Goal: Task Accomplishment & Management: Manage account settings

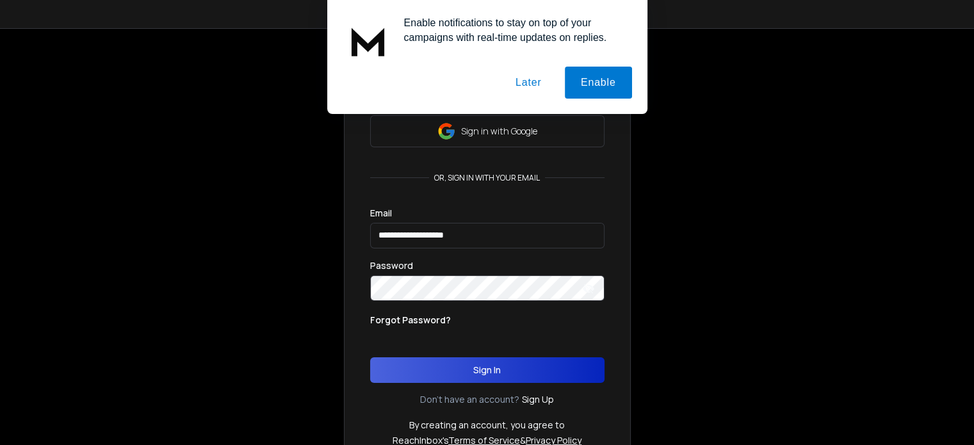
type input "**********"
click at [589, 288] on icon at bounding box center [589, 289] width 12 height 12
click at [571, 366] on button "Sign In" at bounding box center [487, 370] width 234 height 26
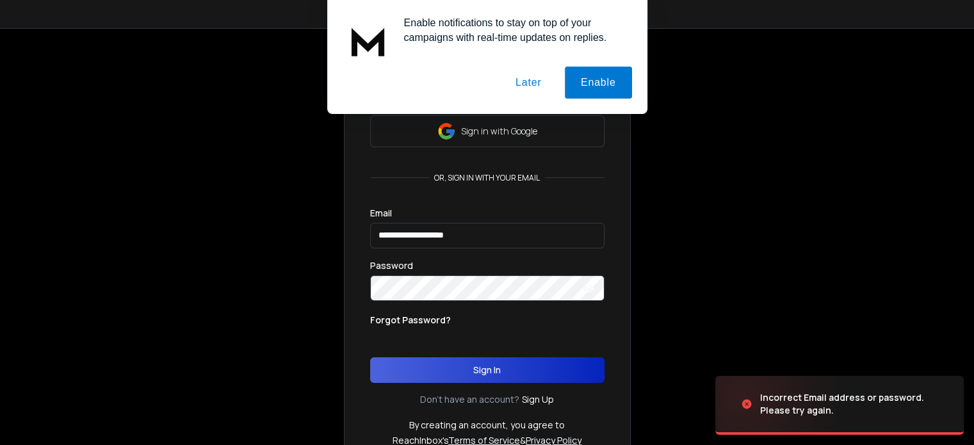
click at [538, 81] on button "Later" at bounding box center [528, 83] width 58 height 32
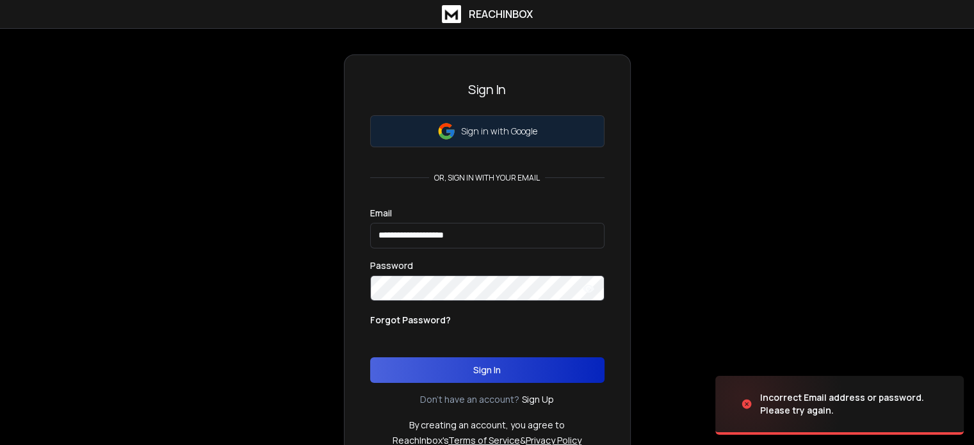
click at [512, 125] on p "Sign in with Google" at bounding box center [499, 131] width 76 height 13
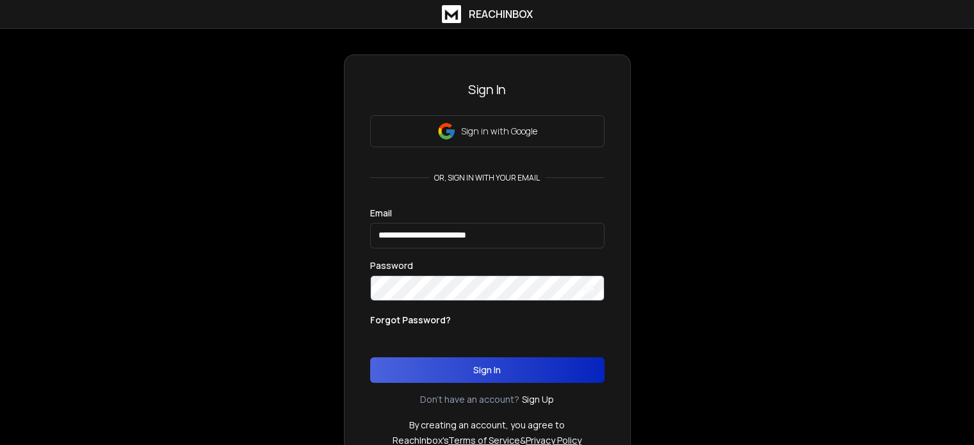
click at [545, 239] on input "**********" at bounding box center [487, 236] width 234 height 26
paste input "email"
type input "**********"
click at [584, 287] on icon at bounding box center [589, 289] width 12 height 8
drag, startPoint x: 279, startPoint y: 353, endPoint x: 385, endPoint y: 332, distance: 107.7
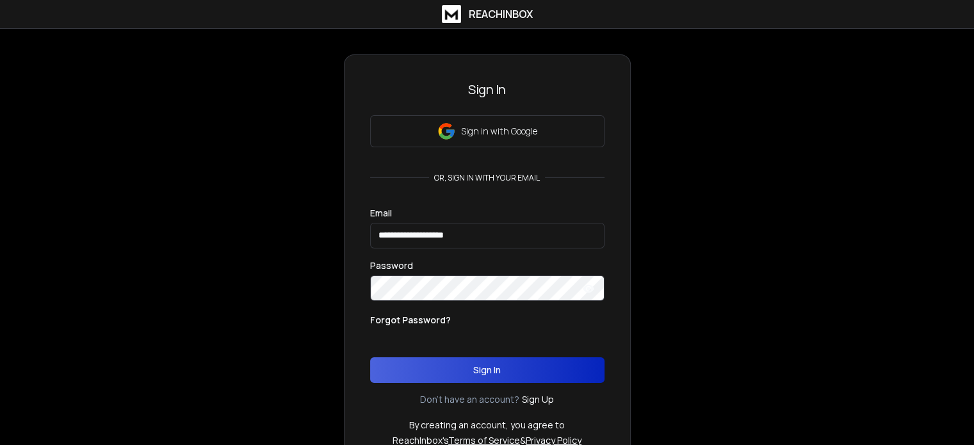
click at [305, 348] on div "**********" at bounding box center [487, 263] width 974 height 419
click at [418, 368] on button "Sign In" at bounding box center [487, 370] width 234 height 26
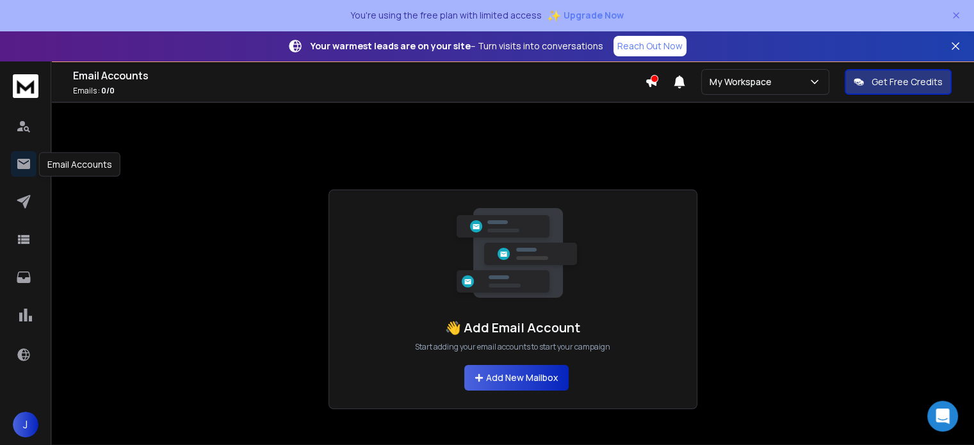
click at [20, 163] on icon at bounding box center [23, 163] width 15 height 15
click at [16, 171] on icon at bounding box center [23, 163] width 15 height 15
click at [21, 202] on icon at bounding box center [23, 201] width 13 height 13
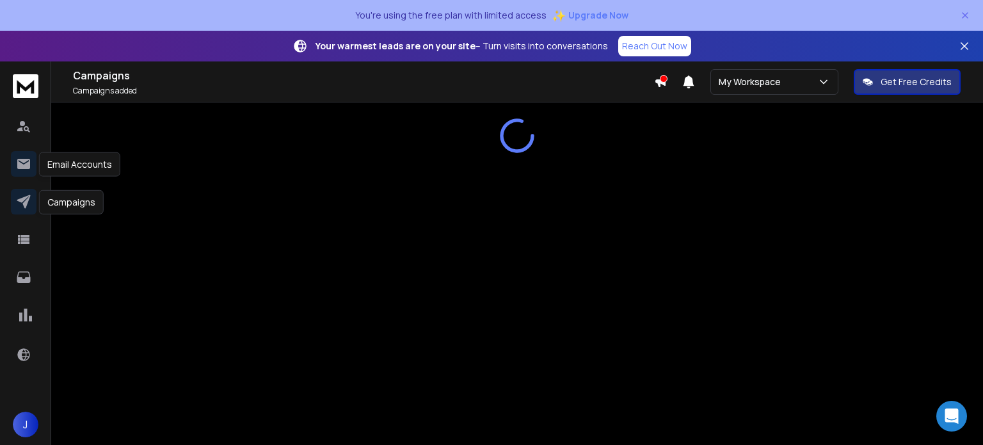
click at [26, 152] on link at bounding box center [24, 164] width 26 height 26
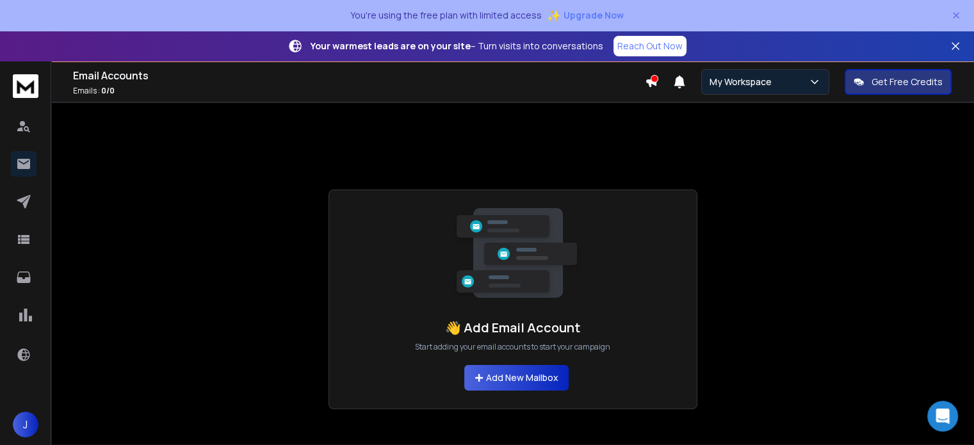
click at [773, 83] on p "My Workspace" at bounding box center [742, 82] width 67 height 13
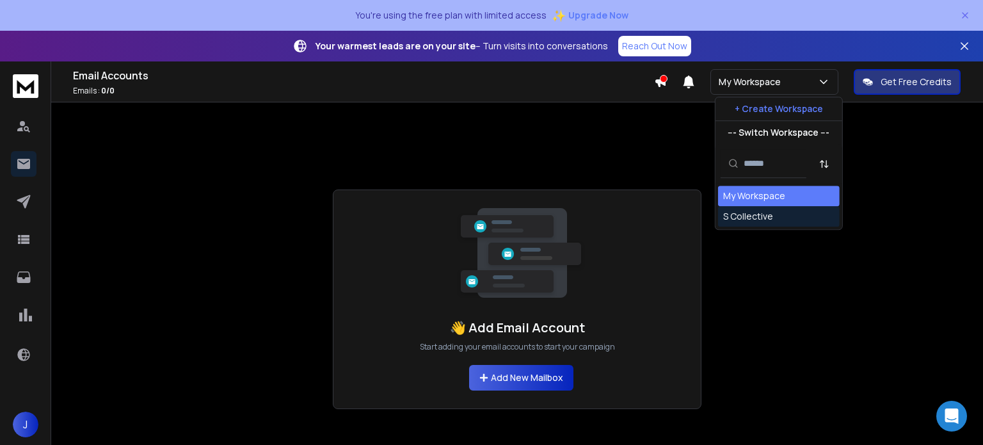
click at [754, 217] on div "S Collective" at bounding box center [749, 216] width 50 height 13
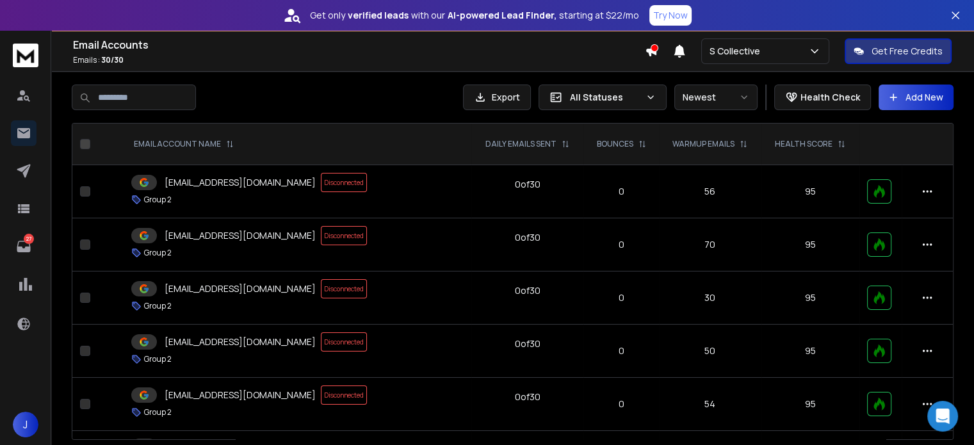
click at [618, 92] on p "All Statuses" at bounding box center [605, 97] width 70 height 13
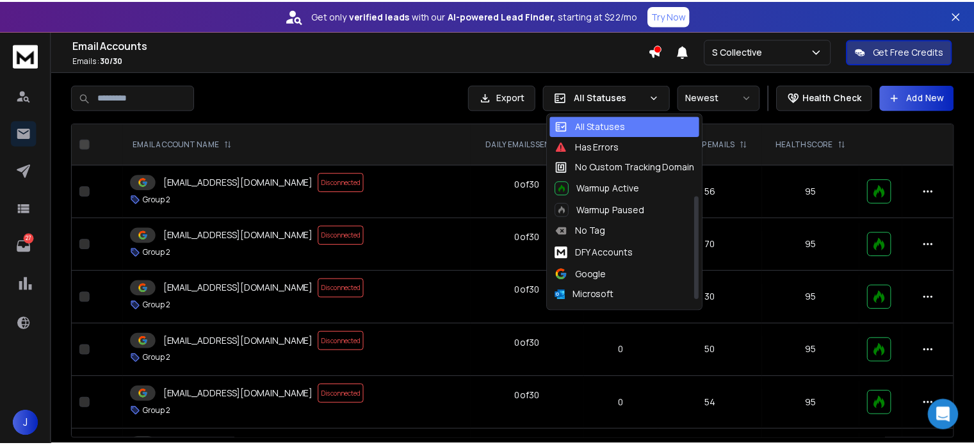
scroll to position [161, 0]
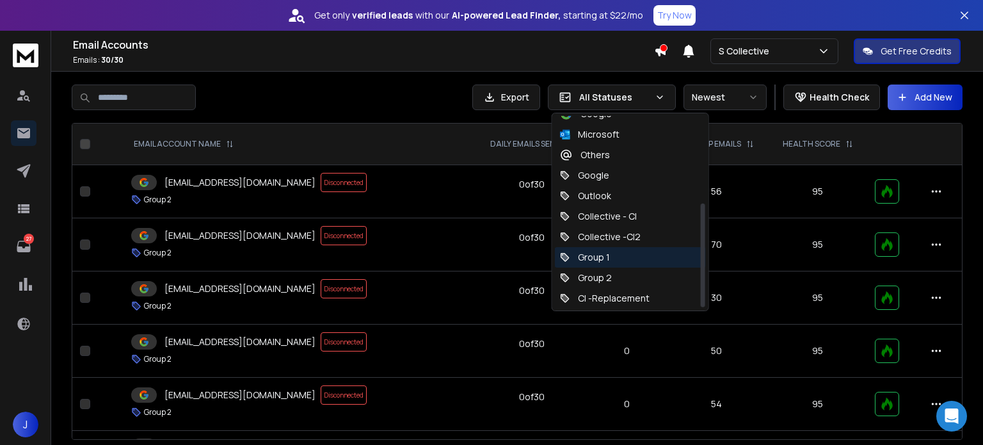
click at [621, 261] on div "Group 1" at bounding box center [630, 257] width 151 height 20
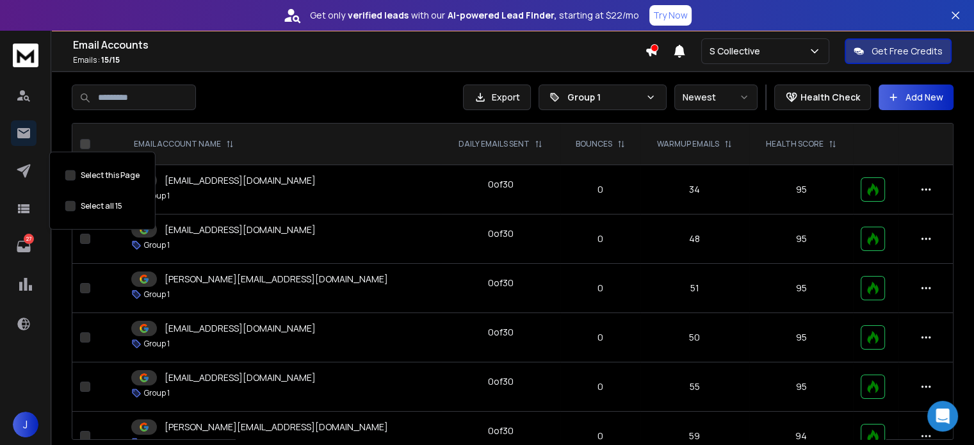
click at [87, 140] on button "Select this Page" at bounding box center [85, 144] width 10 height 10
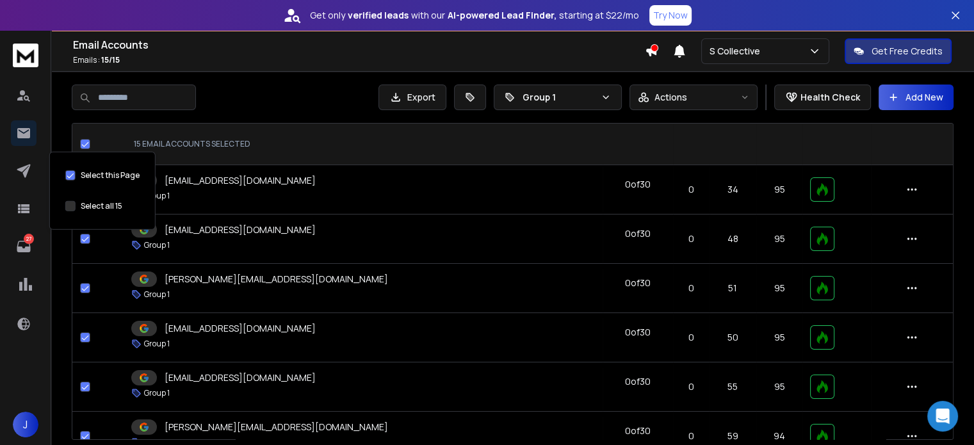
click at [87, 140] on button "Select this Page" at bounding box center [85, 144] width 10 height 10
